Goal: Check status: Check status

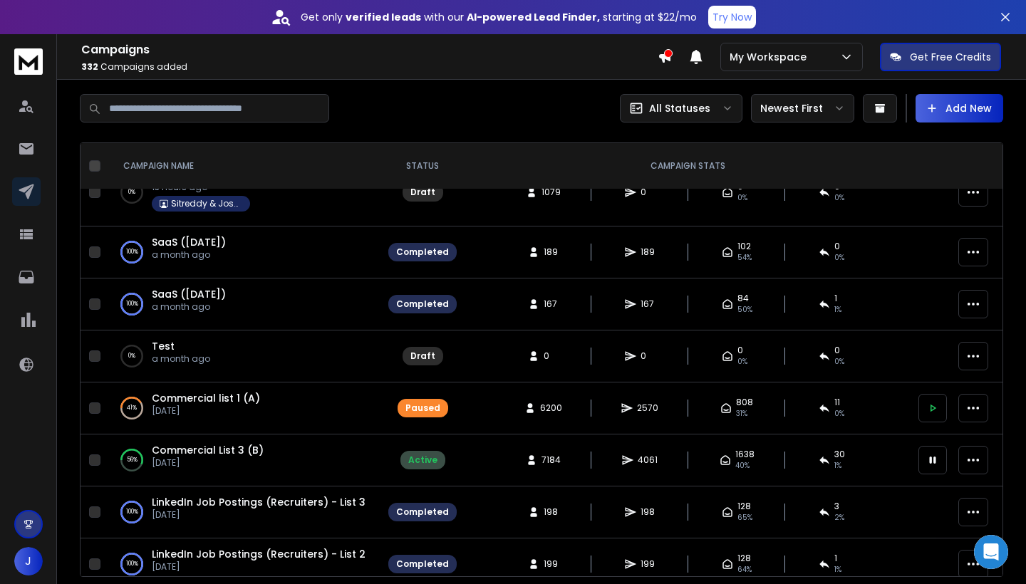
scroll to position [110, 0]
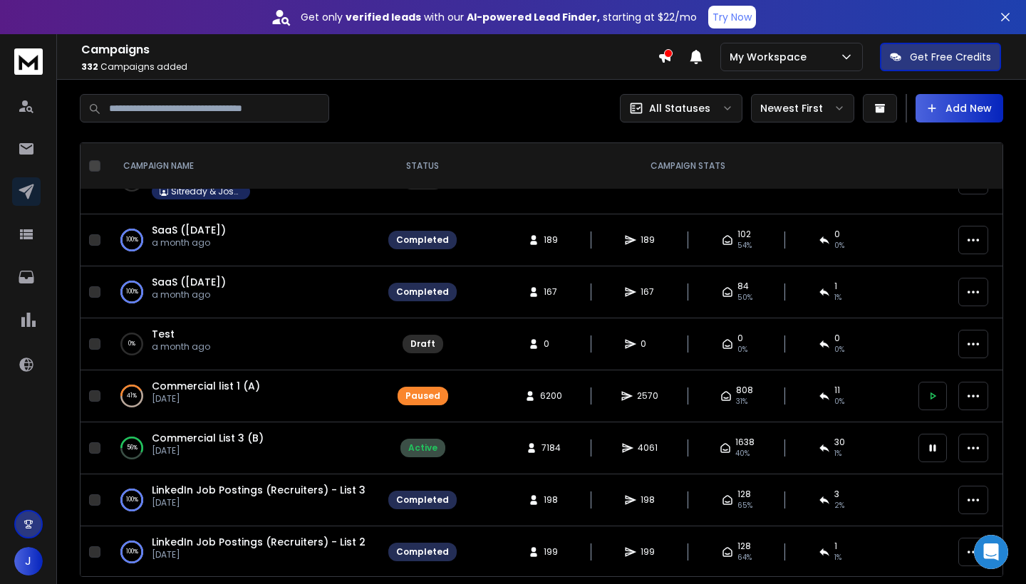
click at [256, 431] on span "Commercial List 3 (B)" at bounding box center [208, 438] width 112 height 14
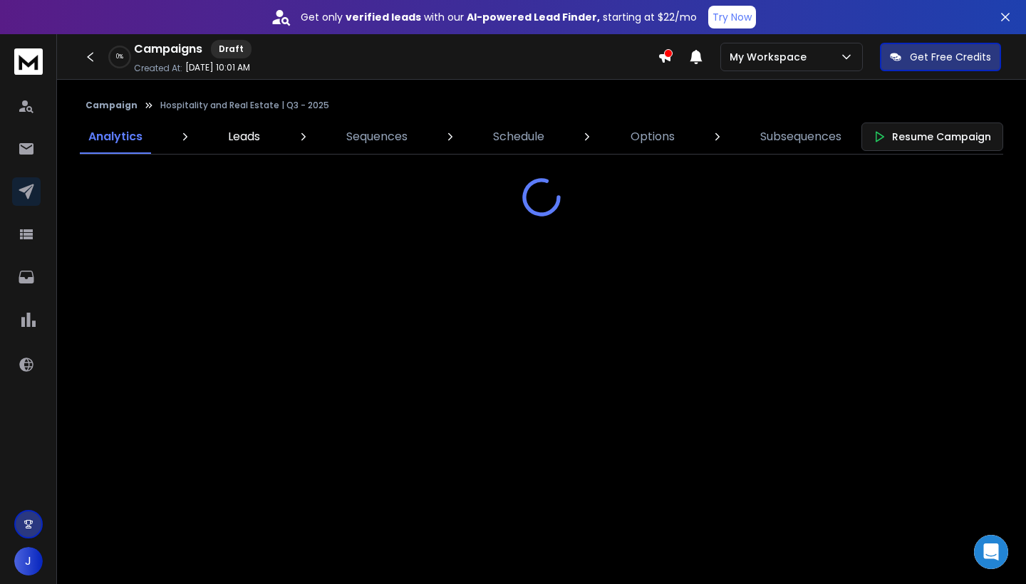
click at [246, 140] on p "Leads" at bounding box center [244, 136] width 32 height 17
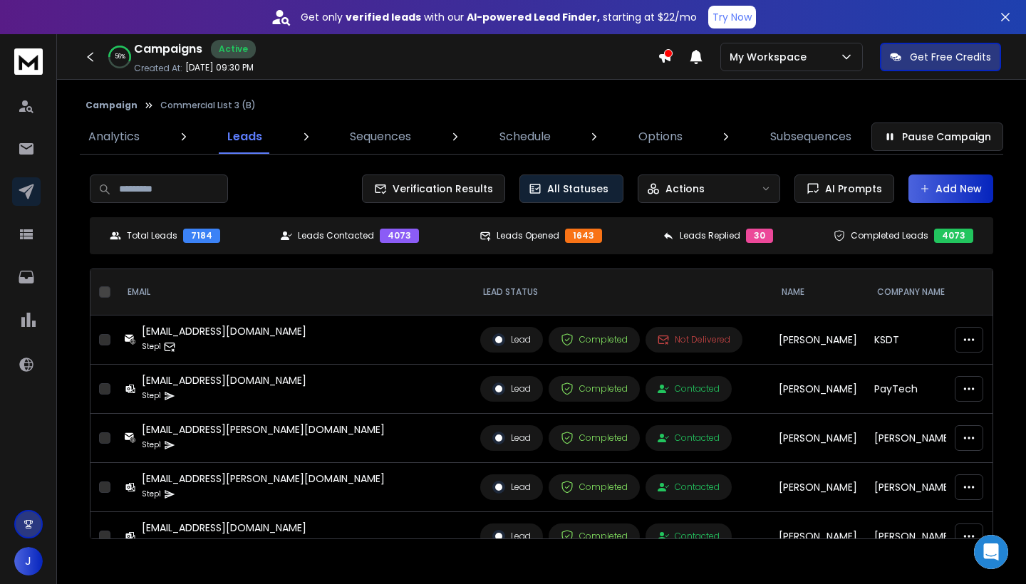
click at [624, 194] on button "All Statuses" at bounding box center [572, 189] width 104 height 29
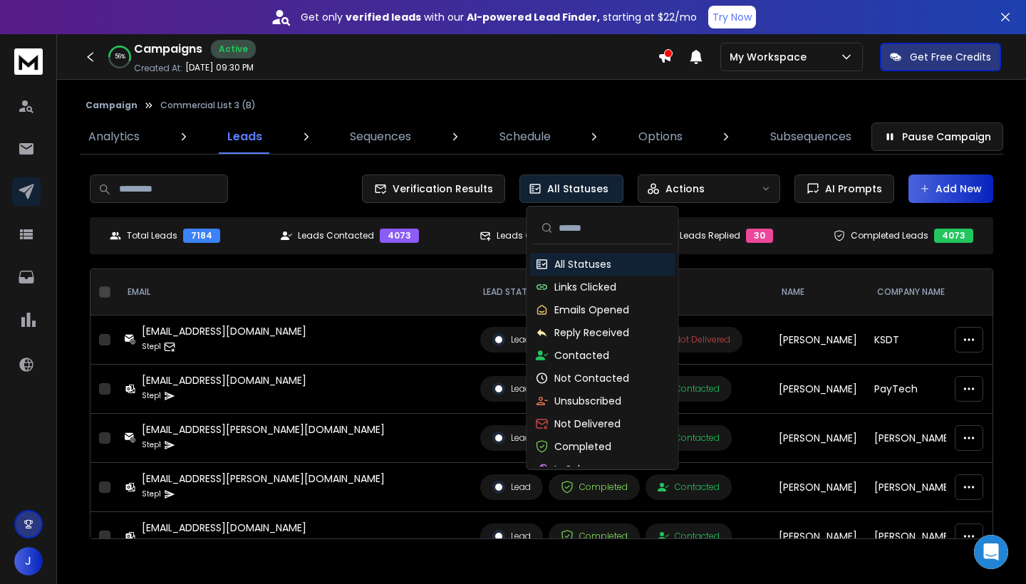
click at [593, 193] on p "All Statuses" at bounding box center [577, 189] width 61 height 14
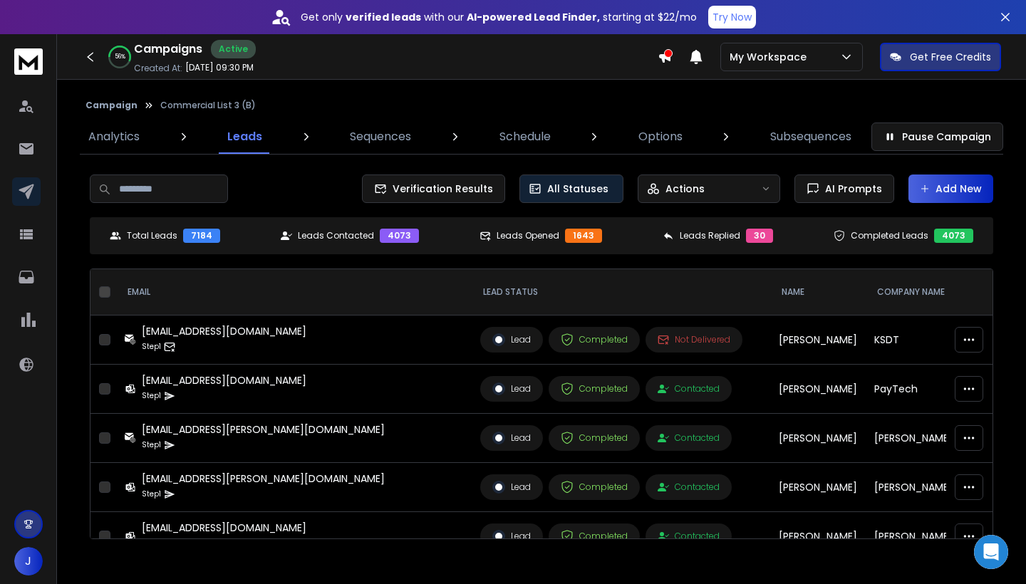
click at [570, 189] on p "All Statuses" at bounding box center [577, 189] width 61 height 14
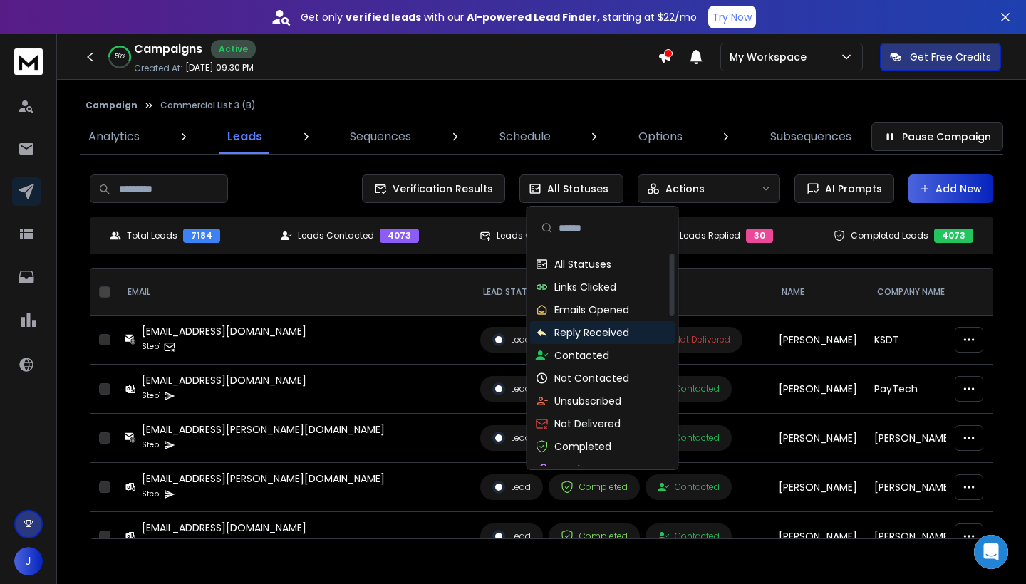
click at [606, 336] on p "Reply Received" at bounding box center [592, 333] width 75 height 14
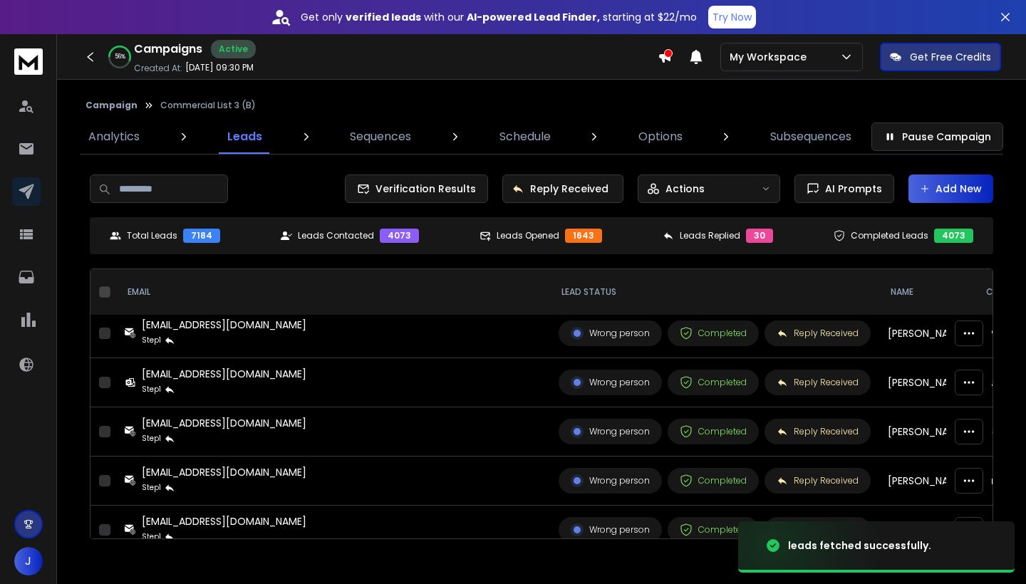
scroll to position [1263, 0]
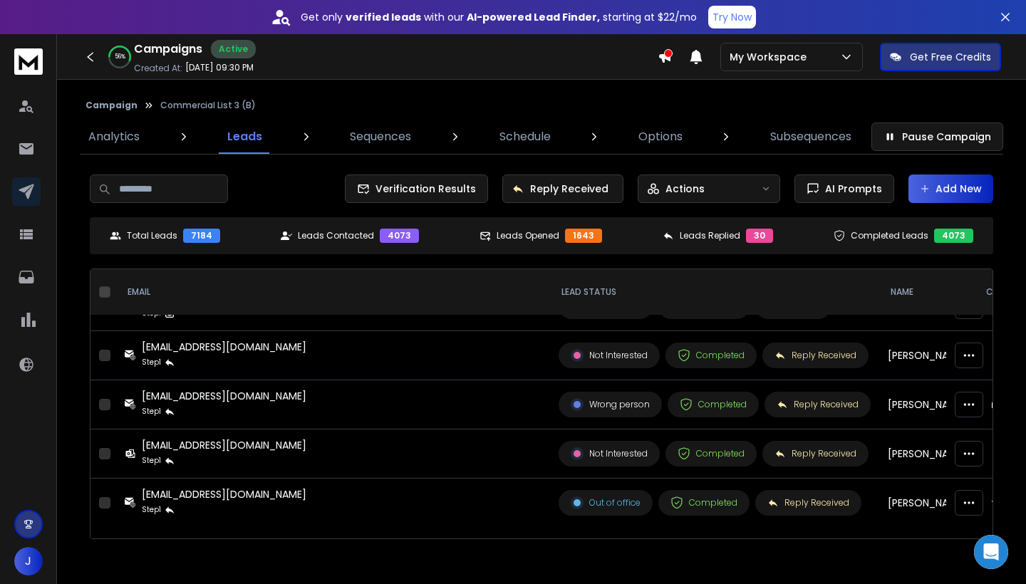
click at [768, 507] on div "Reply Received" at bounding box center [809, 503] width 82 height 11
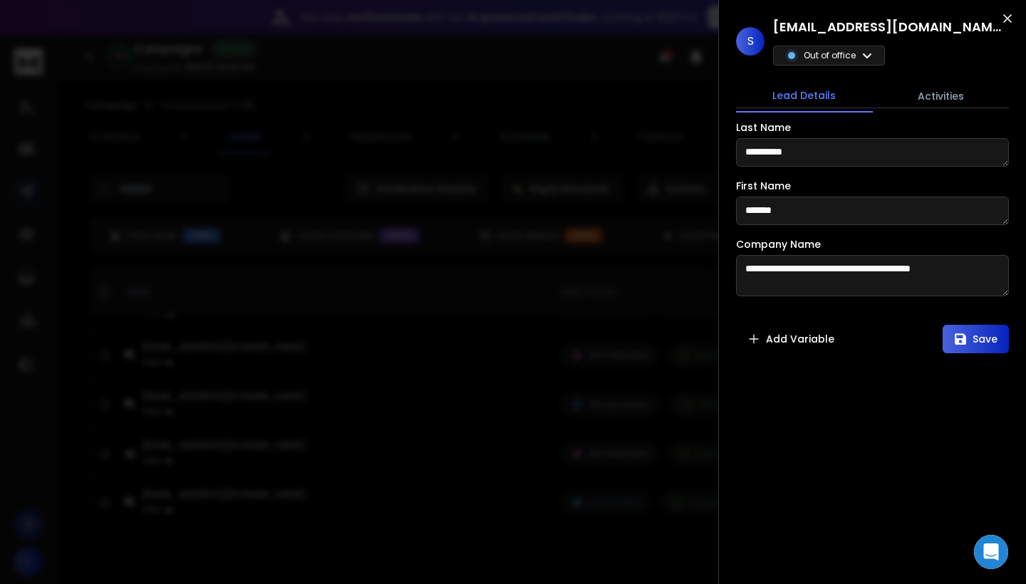
click at [1014, 15] on icon "button" at bounding box center [1008, 18] width 14 height 14
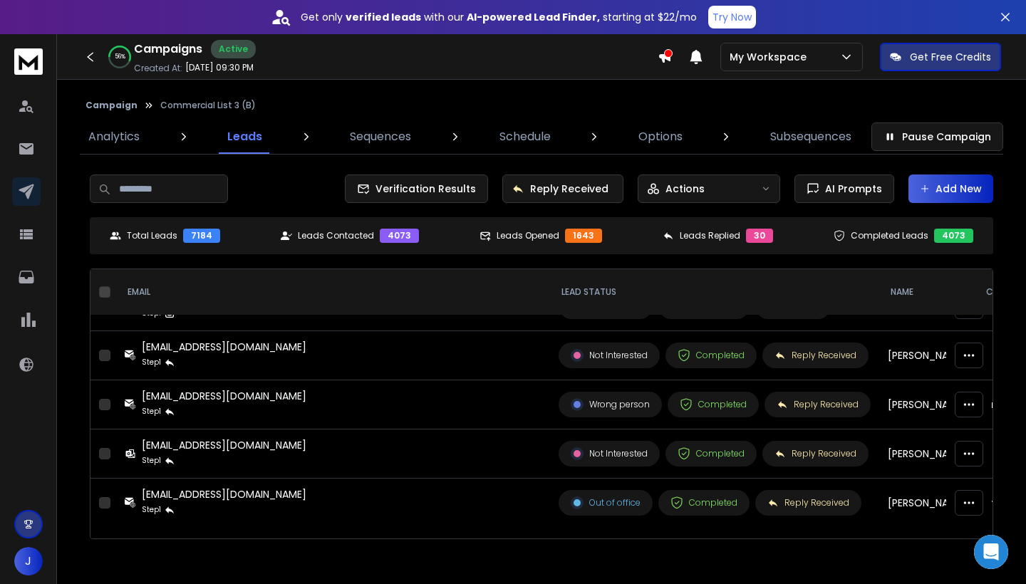
click at [880, 494] on td "[PERSON_NAME]" at bounding box center [928, 503] width 96 height 49
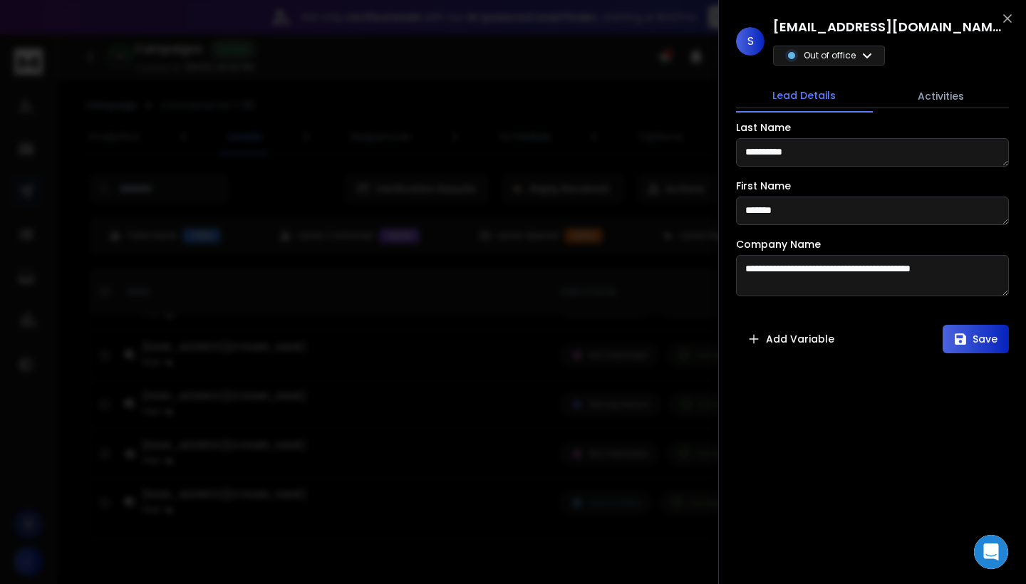
click at [947, 89] on button "Activities" at bounding box center [941, 96] width 137 height 31
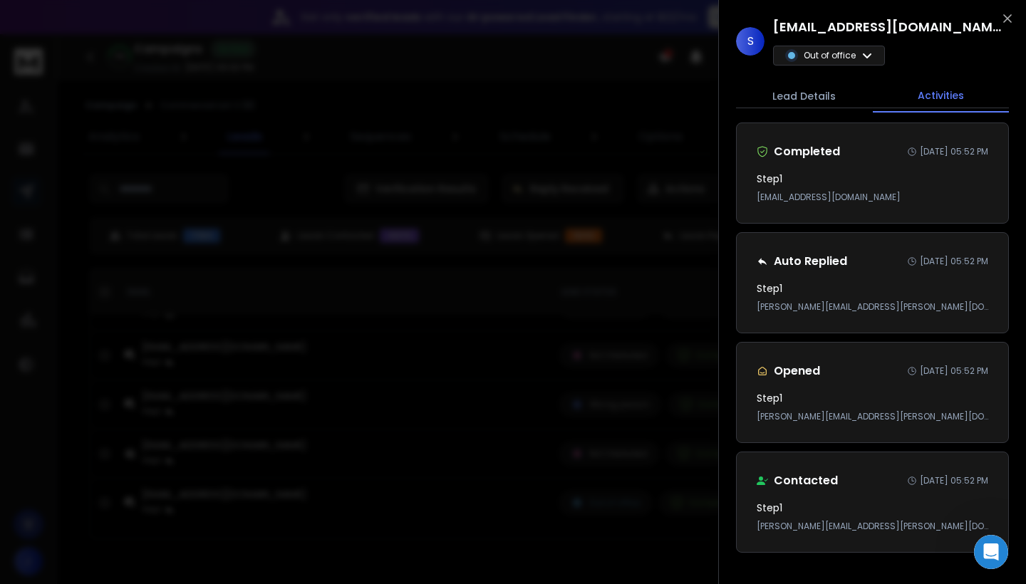
scroll to position [2, 0]
click at [1006, 16] on icon "button" at bounding box center [1007, 18] width 7 height 7
